Goal: Task Accomplishment & Management: Complete application form

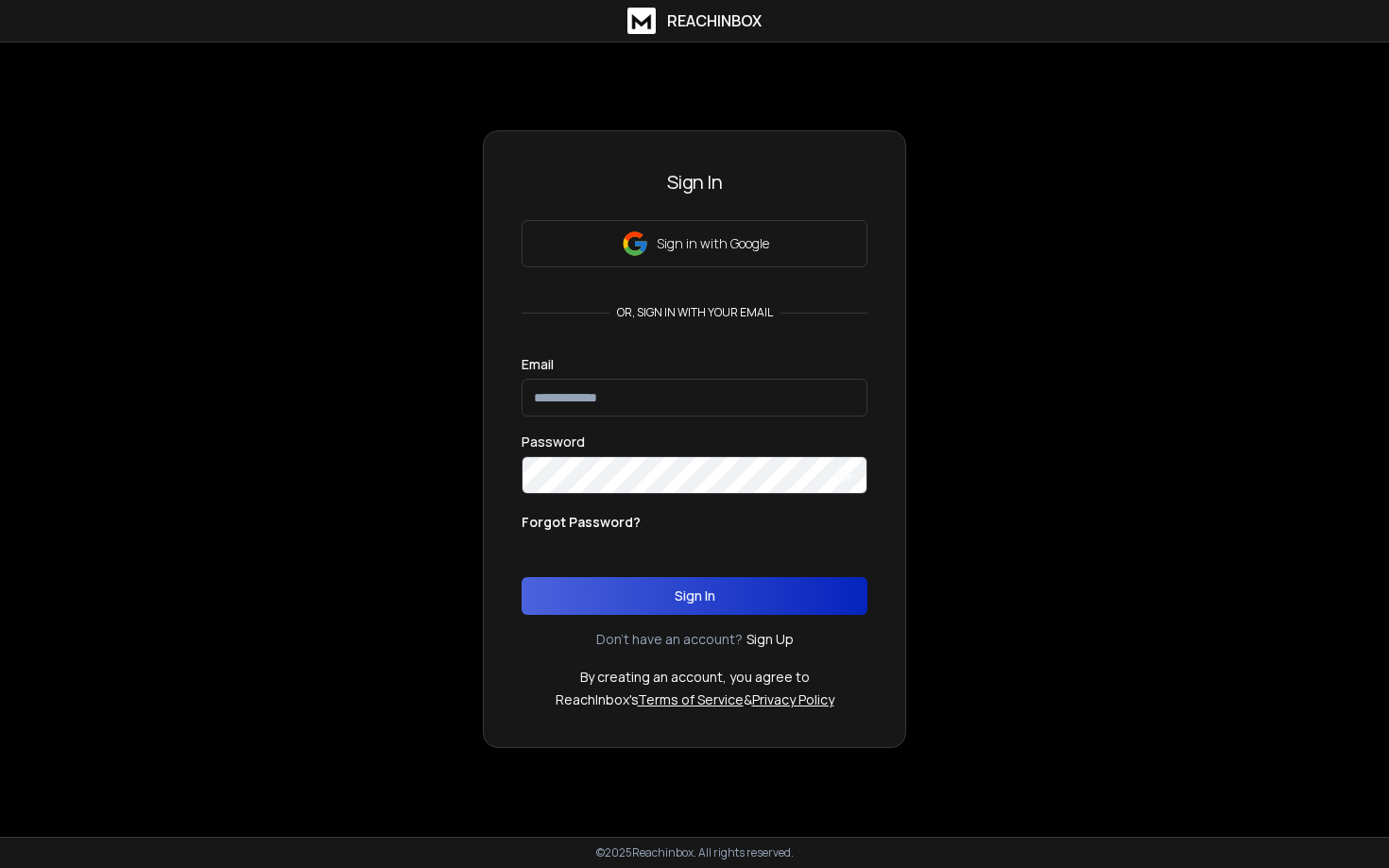
click at [773, 649] on link "Sign Up" at bounding box center [770, 640] width 47 height 19
click at [771, 636] on link "Sign Up" at bounding box center [770, 640] width 47 height 19
click at [696, 722] on div "Sign In Sign in with Google or, sign in with your email Email Password Forgot P…" at bounding box center [694, 439] width 423 height 618
click at [711, 706] on span "Terms of Service" at bounding box center [691, 699] width 106 height 18
